Goal: Navigation & Orientation: Find specific page/section

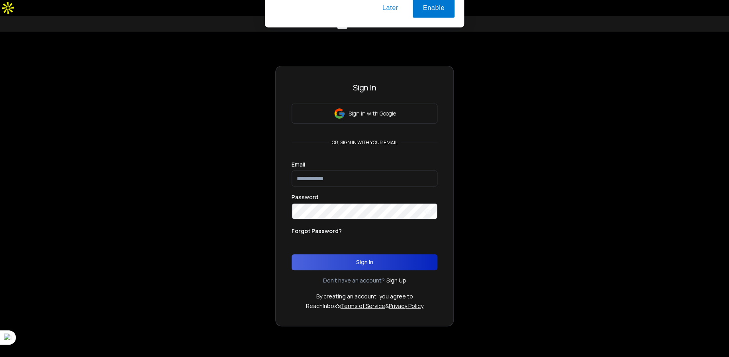
click at [393, 52] on button "Later" at bounding box center [390, 51] width 36 height 20
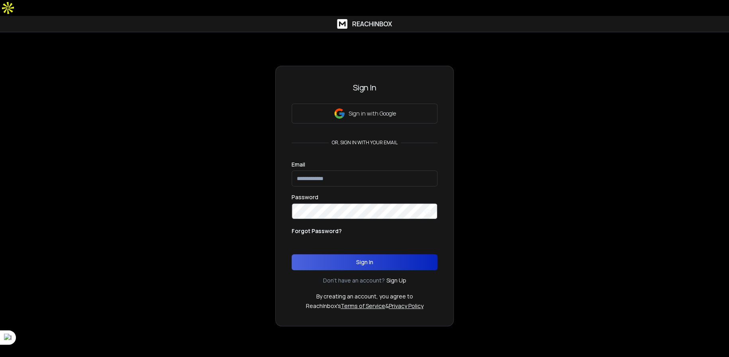
click at [350, 171] on input "email" at bounding box center [365, 179] width 146 height 16
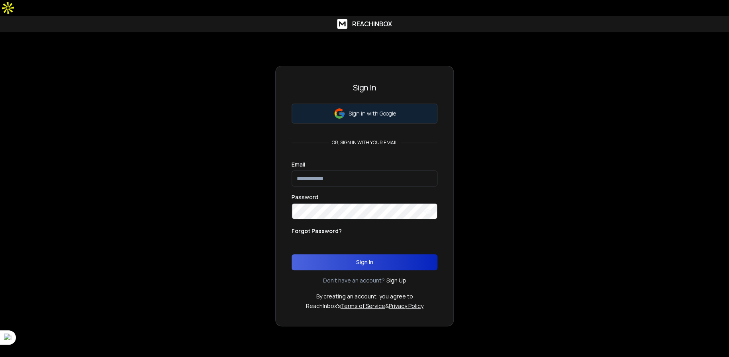
click at [358, 110] on p "Sign in with Google" at bounding box center [372, 114] width 47 height 8
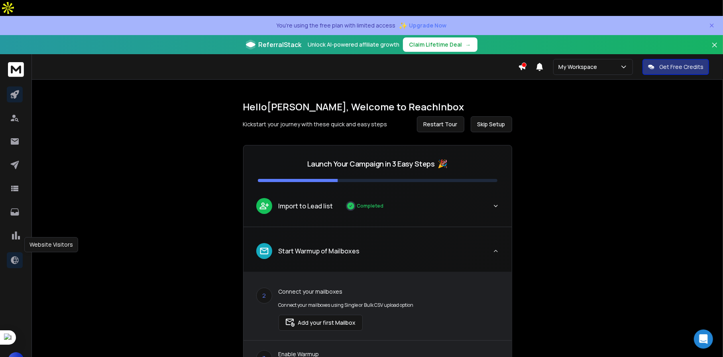
click at [18, 255] on icon at bounding box center [15, 260] width 10 height 10
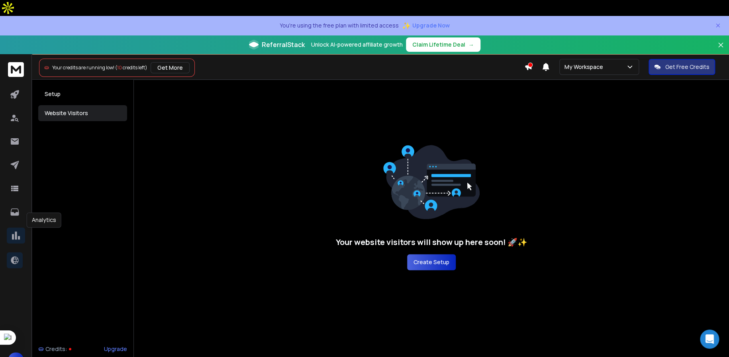
click at [14, 230] on icon at bounding box center [16, 236] width 12 height 12
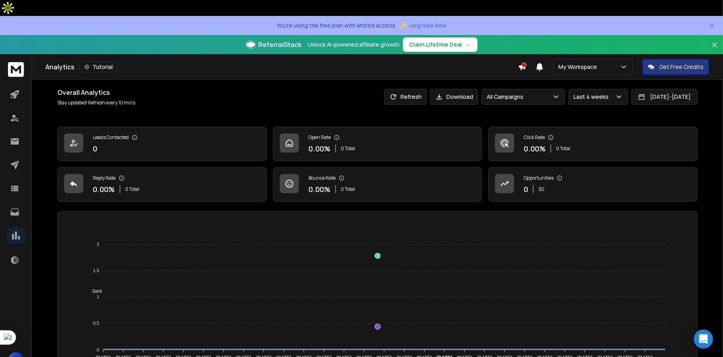
click at [21, 62] on icon at bounding box center [16, 69] width 16 height 15
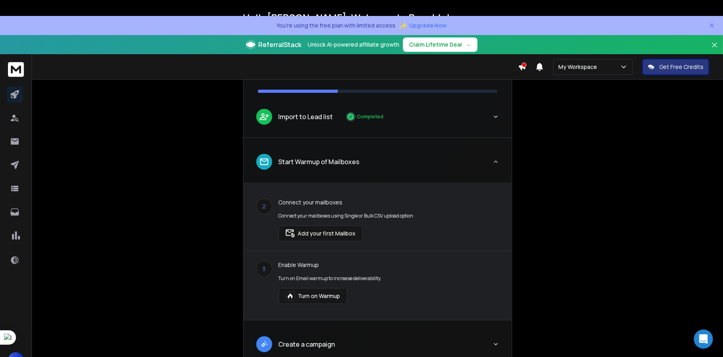
scroll to position [102, 0]
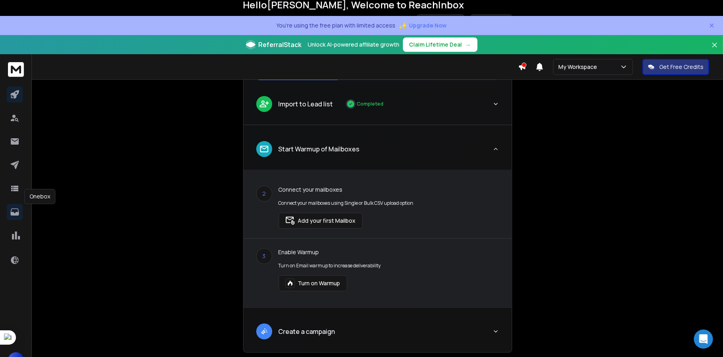
click at [11, 207] on icon at bounding box center [15, 212] width 10 height 10
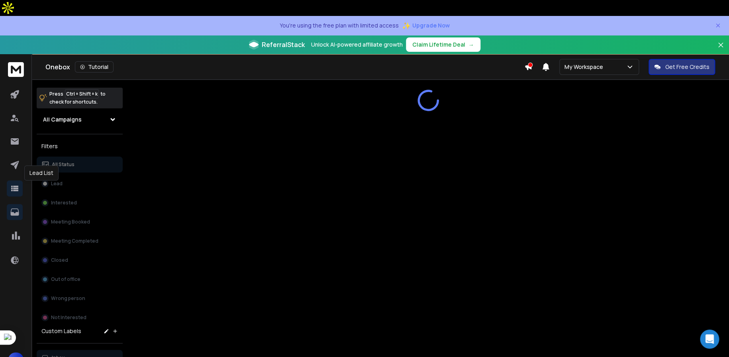
click at [12, 181] on link at bounding box center [15, 189] width 16 height 16
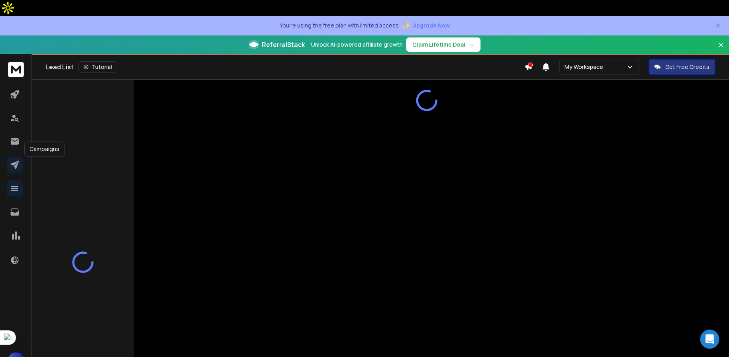
click at [15, 161] on icon at bounding box center [14, 165] width 8 height 8
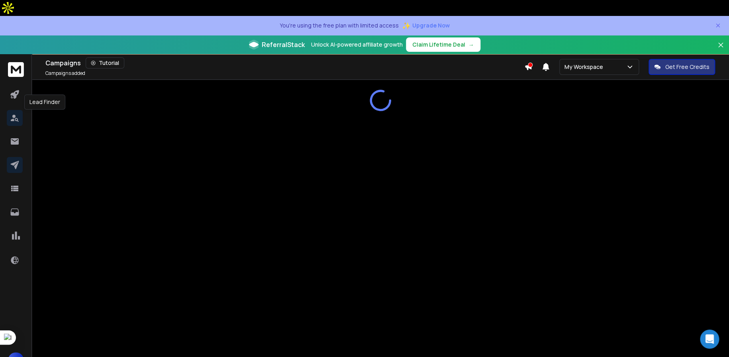
click at [12, 113] on icon at bounding box center [15, 118] width 10 height 10
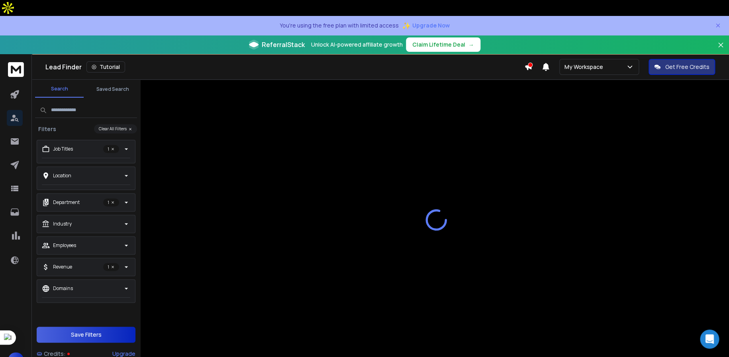
click at [13, 62] on icon at bounding box center [16, 69] width 16 height 15
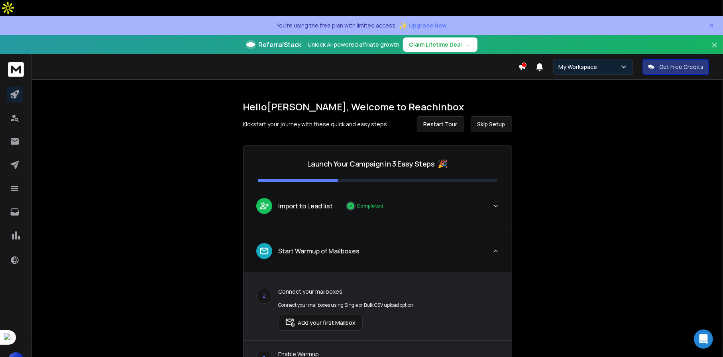
click at [600, 63] on p "My Workspace" at bounding box center [579, 67] width 42 height 8
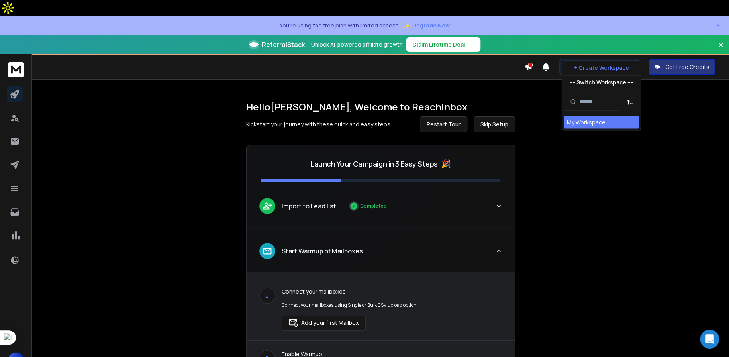
click at [600, 63] on p "My Workspace" at bounding box center [586, 67] width 42 height 8
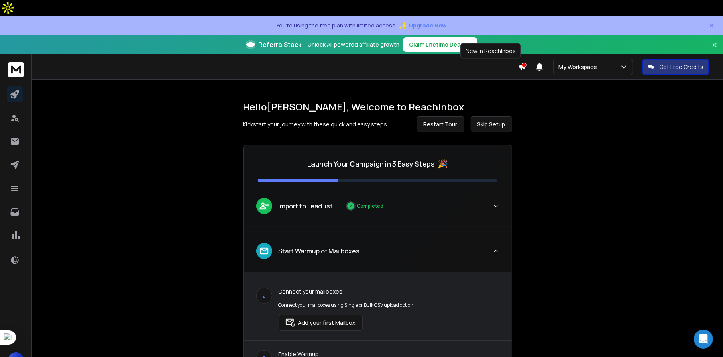
click at [525, 63] on div at bounding box center [524, 65] width 5 height 5
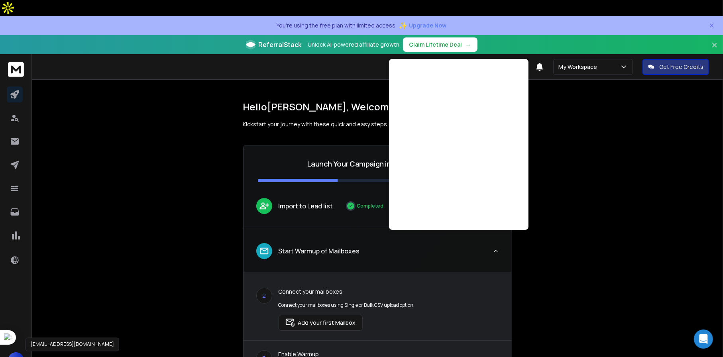
click at [23, 352] on span "A" at bounding box center [16, 360] width 16 height 16
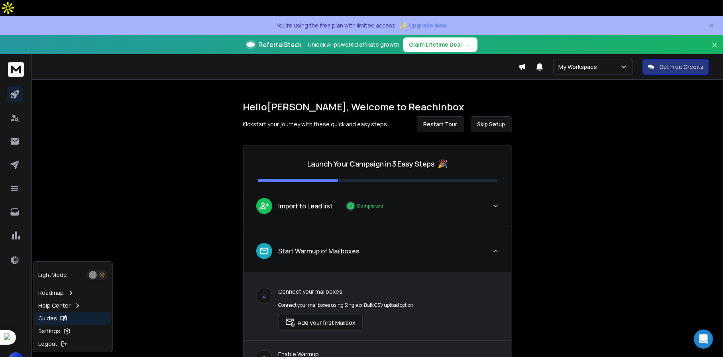
click at [62, 322] on icon at bounding box center [63, 318] width 7 height 7
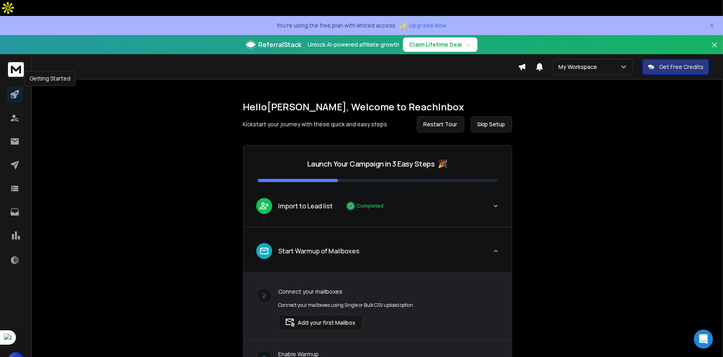
click at [16, 90] on icon at bounding box center [15, 95] width 10 height 10
click at [705, 334] on div "Open Intercom Messenger" at bounding box center [703, 339] width 21 height 21
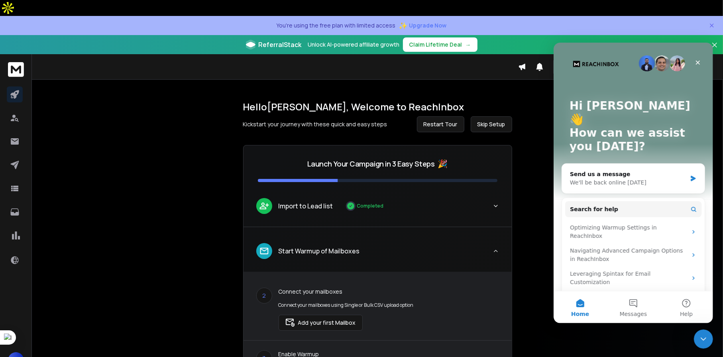
click at [669, 64] on img "Intercom messenger" at bounding box center [677, 63] width 16 height 16
click at [645, 63] on img "Intercom messenger" at bounding box center [647, 63] width 16 height 16
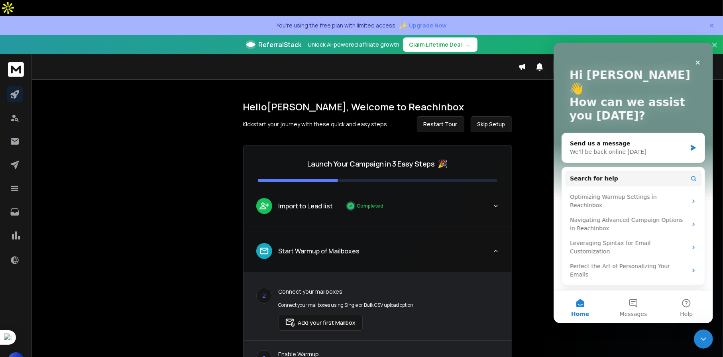
scroll to position [31, 0]
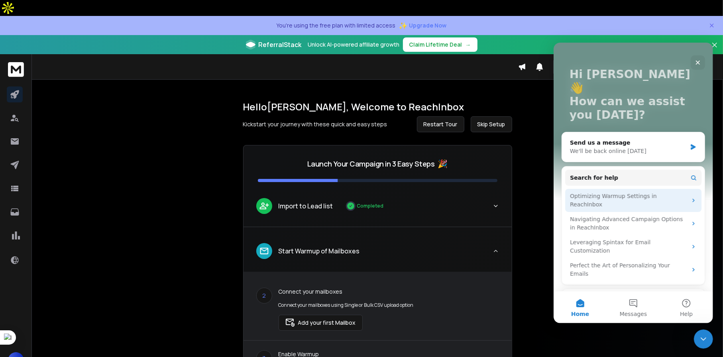
click at [632, 189] on div "Optimizing Warmup Settings in ReachInbox" at bounding box center [633, 200] width 136 height 23
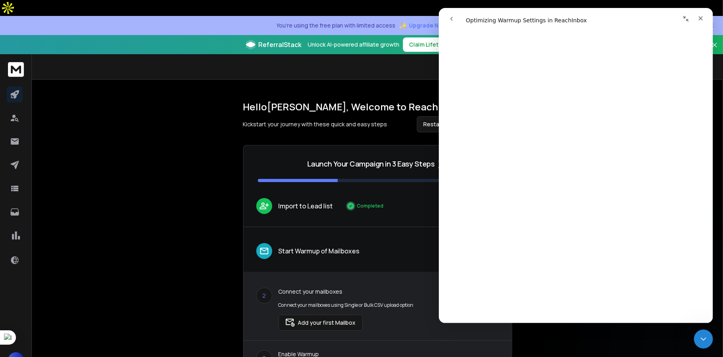
scroll to position [239, 0]
click at [454, 21] on button "go back" at bounding box center [451, 18] width 15 height 15
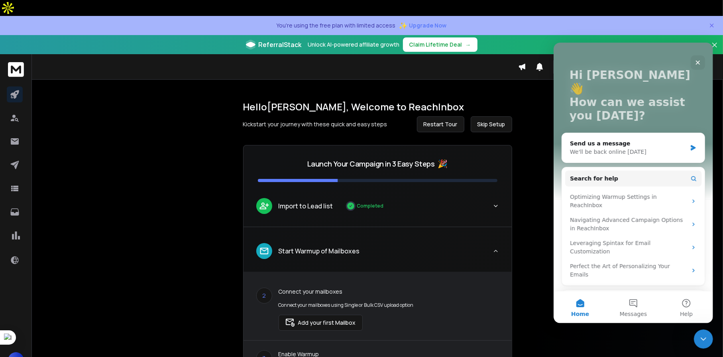
scroll to position [31, 0]
click at [638, 305] on button "Messages" at bounding box center [632, 307] width 53 height 32
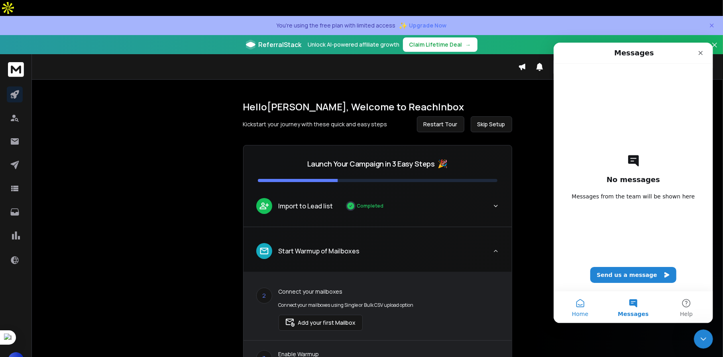
click at [585, 302] on button "Home" at bounding box center [579, 307] width 53 height 32
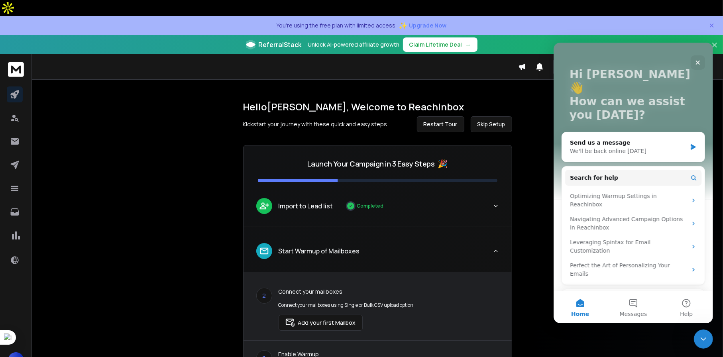
click at [635, 310] on div "Submit Feature Request" at bounding box center [628, 314] width 117 height 8
